Goal: Task Accomplishment & Management: Manage account settings

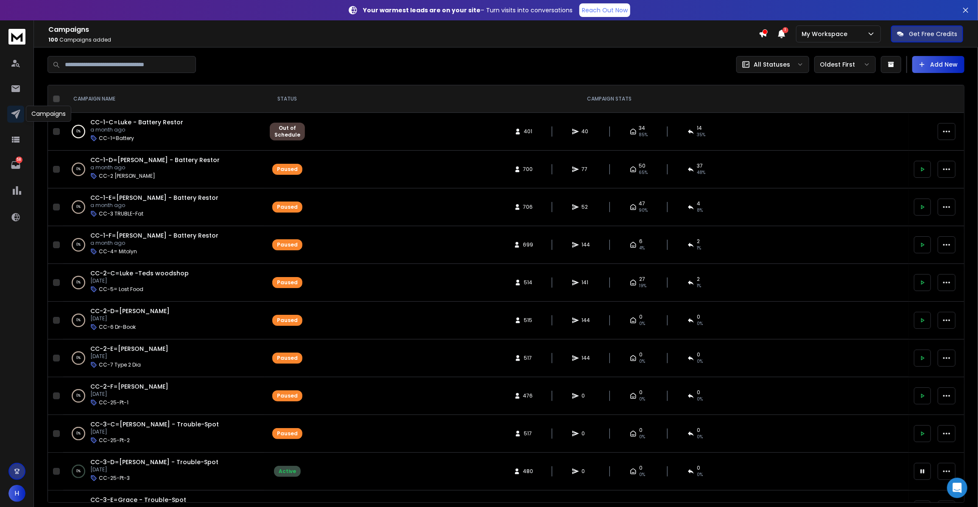
click at [140, 93] on th "CAMPAIGN NAME" at bounding box center [163, 99] width 201 height 28
click at [58, 132] on button "button" at bounding box center [56, 131] width 7 height 7
click at [59, 169] on button "button" at bounding box center [56, 169] width 7 height 7
click at [59, 208] on div at bounding box center [58, 207] width 10 height 7
click at [60, 205] on div at bounding box center [58, 207] width 10 height 7
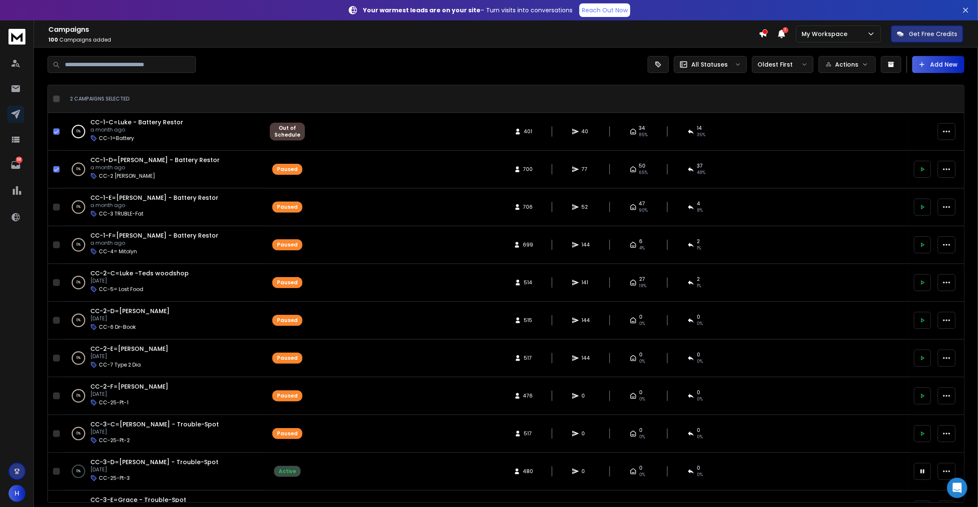
click at [59, 207] on button "button" at bounding box center [56, 207] width 7 height 7
click at [53, 247] on button "button" at bounding box center [56, 244] width 7 height 7
click at [58, 283] on button "button" at bounding box center [56, 282] width 7 height 7
click at [56, 318] on button "button" at bounding box center [56, 320] width 7 height 7
click at [57, 357] on button "button" at bounding box center [56, 358] width 7 height 7
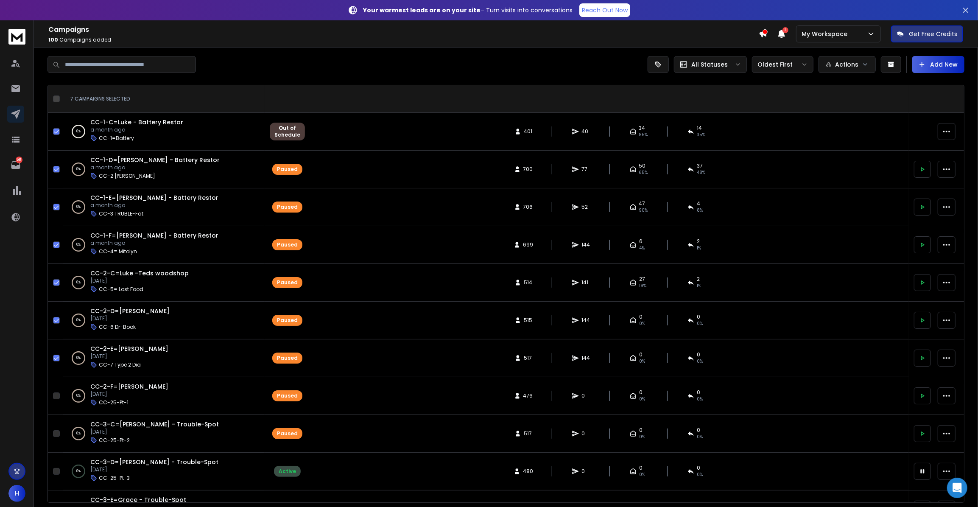
click at [57, 396] on button "button" at bounding box center [56, 395] width 7 height 7
click at [54, 432] on button "button" at bounding box center [56, 433] width 7 height 7
click at [56, 469] on button "button" at bounding box center [56, 471] width 7 height 7
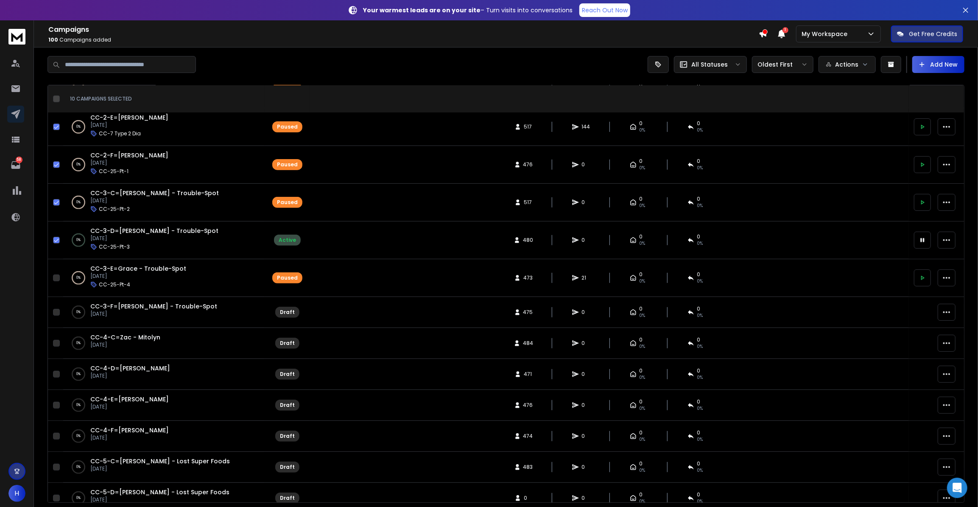
scroll to position [270, 0]
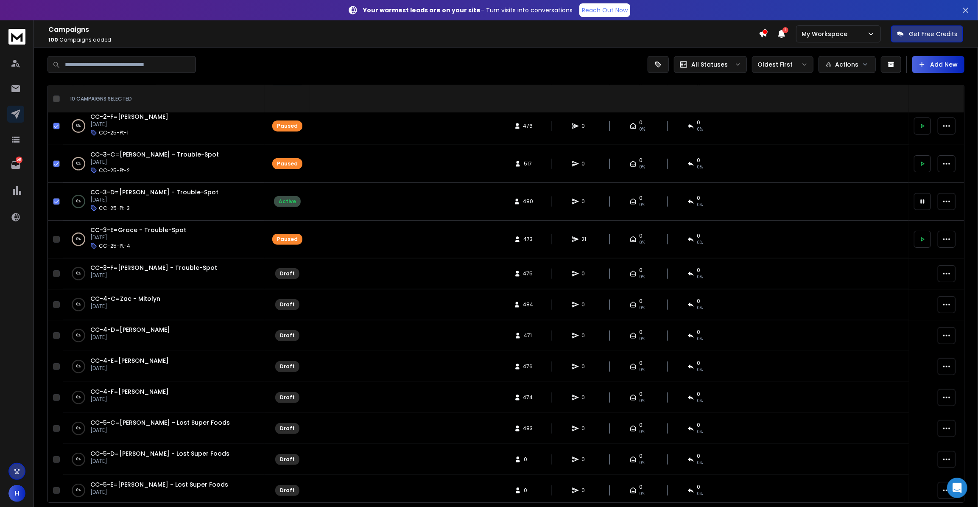
click at [59, 236] on div at bounding box center [58, 239] width 10 height 7
click at [59, 238] on button "button" at bounding box center [56, 239] width 7 height 7
click at [57, 272] on button "button" at bounding box center [56, 273] width 7 height 7
click at [56, 302] on button "button" at bounding box center [56, 304] width 7 height 7
click at [60, 335] on div at bounding box center [58, 335] width 10 height 7
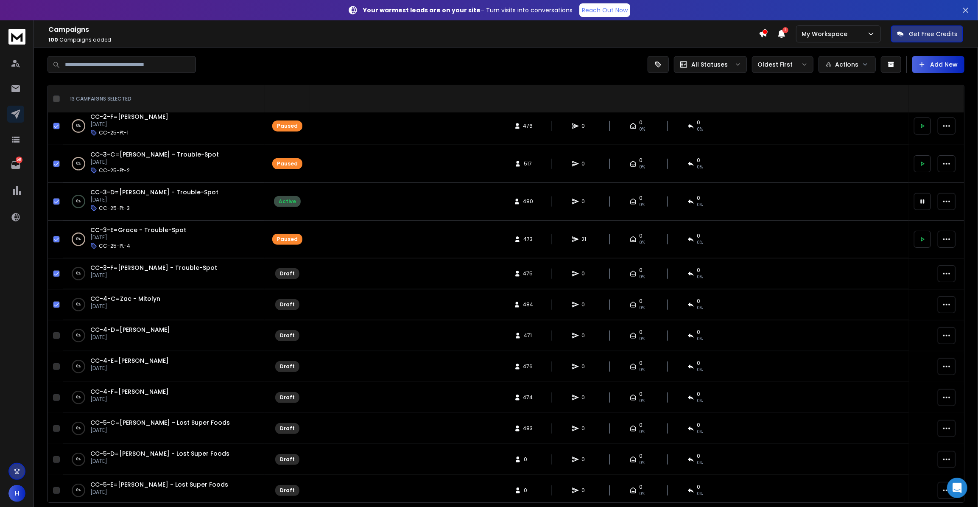
click at [55, 335] on button "button" at bounding box center [56, 335] width 7 height 7
click at [58, 366] on button "button" at bounding box center [56, 366] width 7 height 7
click at [56, 394] on button "button" at bounding box center [56, 397] width 7 height 7
click at [55, 425] on button "button" at bounding box center [56, 428] width 7 height 7
click at [56, 396] on button "button" at bounding box center [56, 397] width 7 height 7
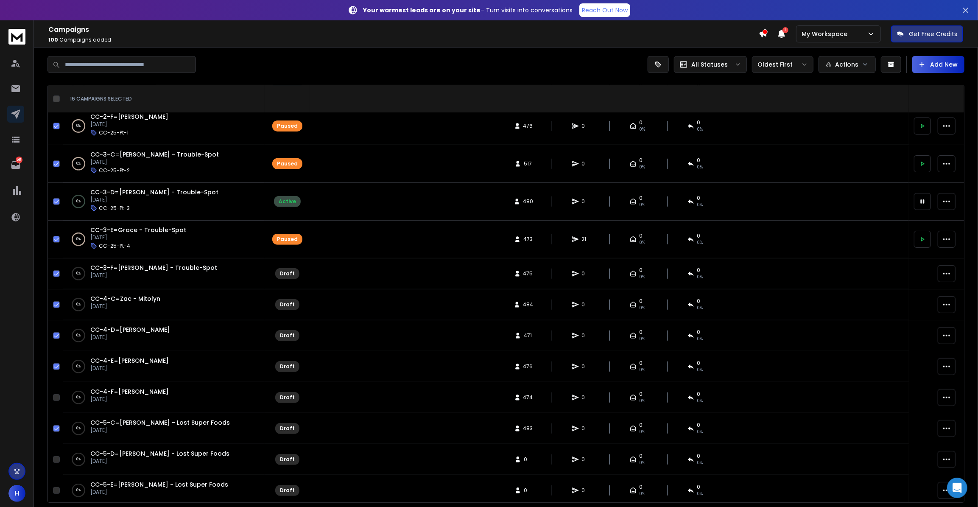
click at [57, 427] on button "button" at bounding box center [56, 428] width 7 height 7
drag, startPoint x: 58, startPoint y: 365, endPoint x: 56, endPoint y: 341, distance: 23.8
click at [58, 365] on button "button" at bounding box center [56, 366] width 7 height 7
drag, startPoint x: 57, startPoint y: 335, endPoint x: 54, endPoint y: 310, distance: 25.6
click at [57, 332] on button "button" at bounding box center [56, 335] width 7 height 7
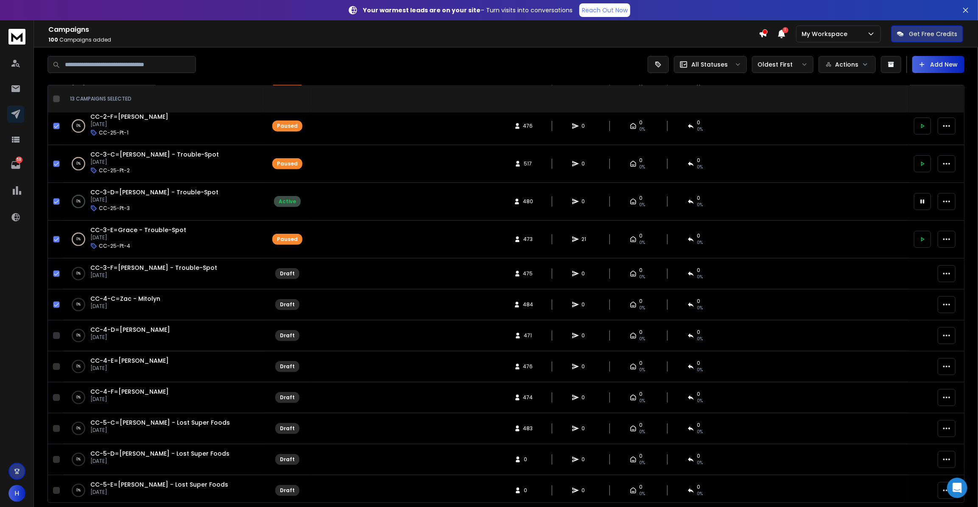
drag, startPoint x: 55, startPoint y: 304, endPoint x: 60, endPoint y: 290, distance: 15.3
click at [56, 302] on button "button" at bounding box center [56, 304] width 7 height 7
click at [57, 272] on button "button" at bounding box center [56, 273] width 7 height 7
click at [57, 240] on button "button" at bounding box center [56, 239] width 7 height 7
click at [56, 199] on button "button" at bounding box center [56, 201] width 7 height 7
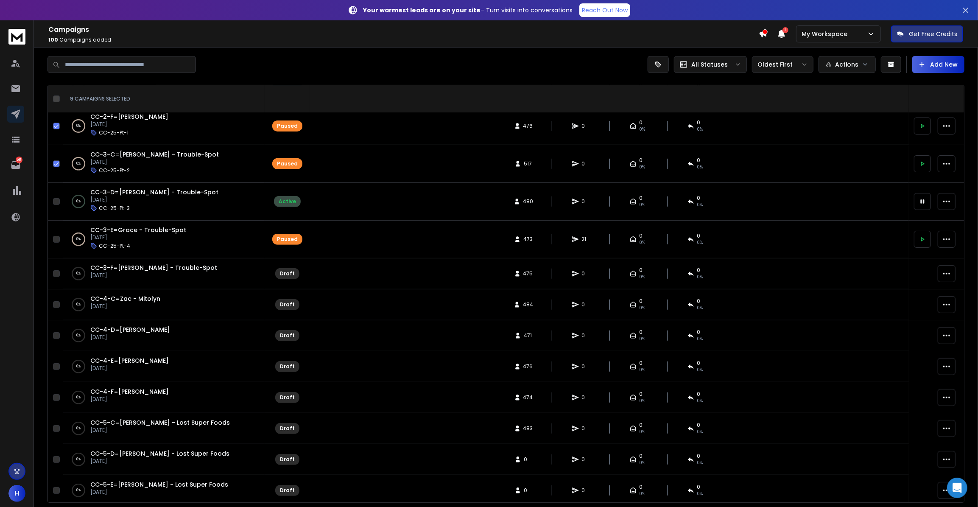
click at [55, 161] on button "button" at bounding box center [56, 163] width 7 height 7
click at [56, 124] on button "button" at bounding box center [56, 126] width 7 height 7
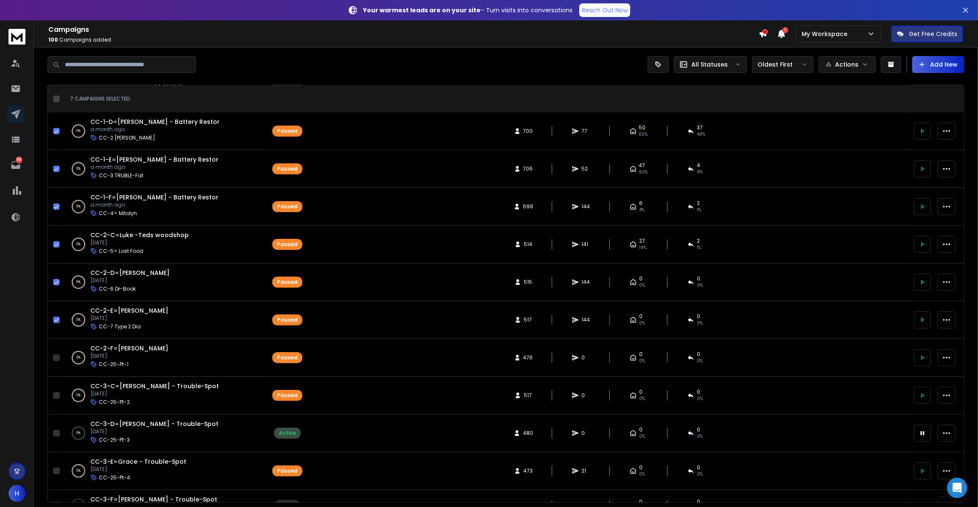
scroll to position [0, 0]
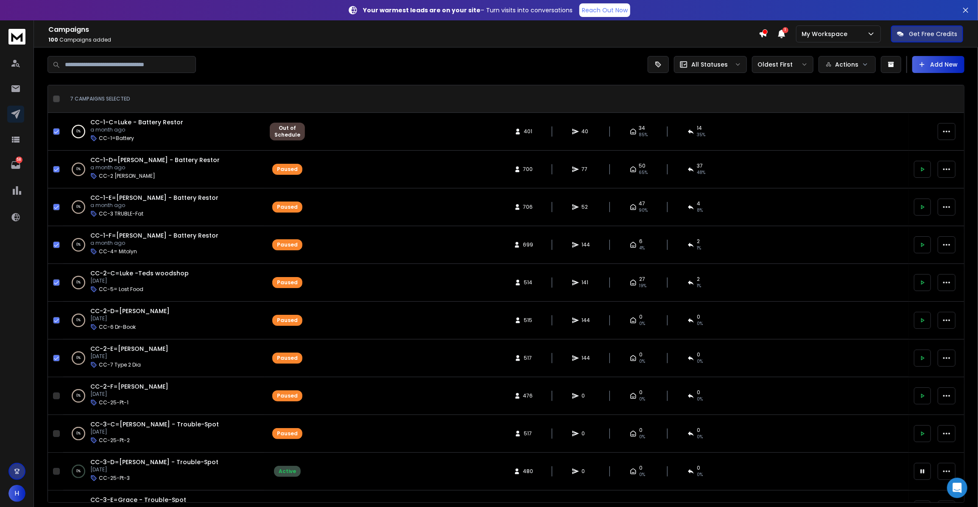
click at [55, 356] on button "button" at bounding box center [56, 358] width 7 height 7
click at [57, 317] on button "button" at bounding box center [56, 320] width 7 height 7
click at [58, 279] on div at bounding box center [58, 282] width 10 height 7
click at [57, 243] on button "button" at bounding box center [56, 244] width 7 height 7
click at [58, 209] on button "button" at bounding box center [56, 207] width 7 height 7
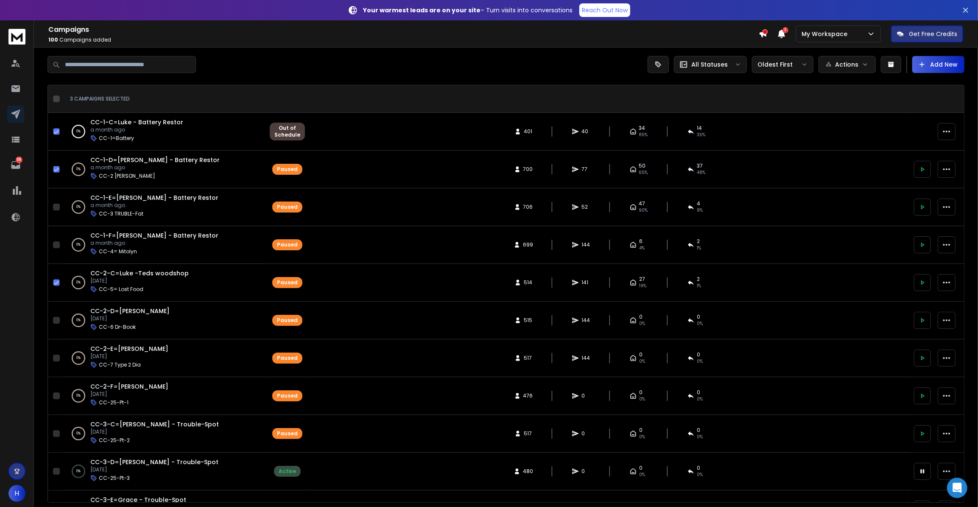
click at [55, 168] on button "button" at bounding box center [56, 169] width 7 height 7
click at [57, 134] on button "button" at bounding box center [56, 131] width 7 height 7
